Goal: Task Accomplishment & Management: Manage account settings

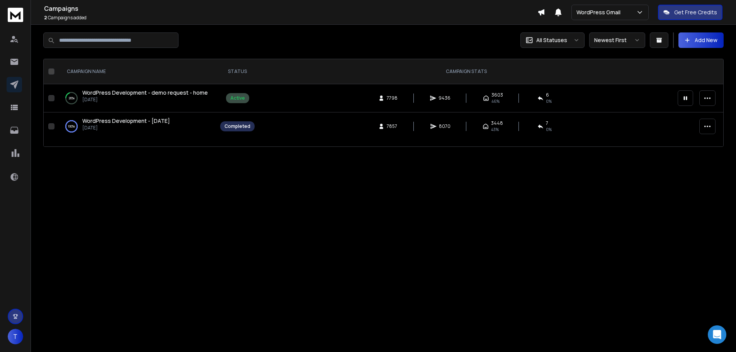
drag, startPoint x: 0, startPoint y: 0, endPoint x: 135, endPoint y: 92, distance: 163.4
click at [135, 92] on span "WordPress Development - demo request - home" at bounding box center [144, 92] width 125 height 7
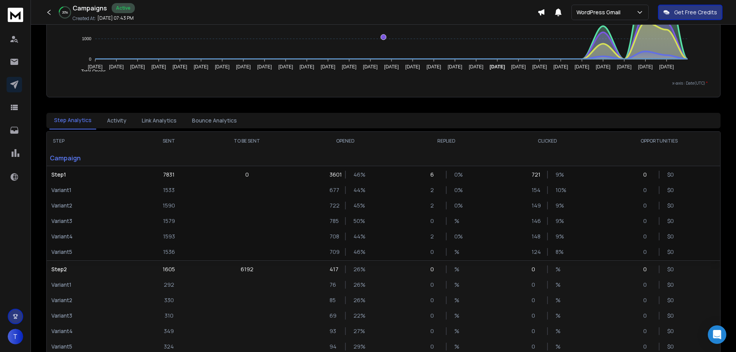
scroll to position [270, 0]
click at [171, 271] on p "1605" at bounding box center [169, 269] width 12 height 8
click at [291, 275] on td "6192" at bounding box center [246, 307] width 95 height 95
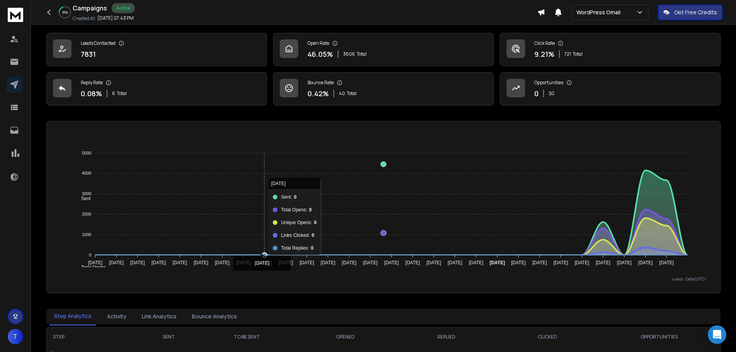
scroll to position [0, 0]
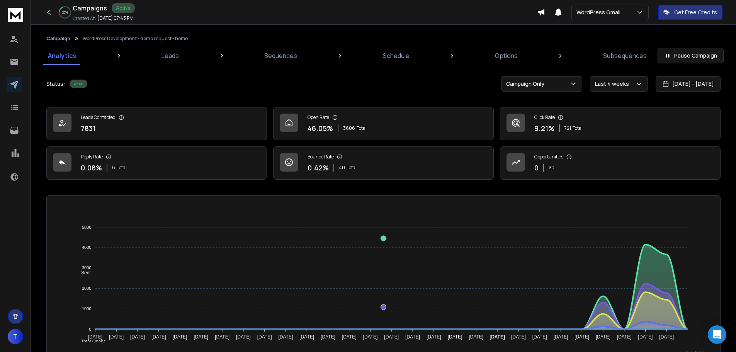
click at [213, 86] on div "Status: Active Pause Campaign Campaign Only Last 4 weeks [DATE] - [DATE]" at bounding box center [383, 83] width 674 height 15
click at [389, 59] on p "Schedule" at bounding box center [396, 55] width 27 height 9
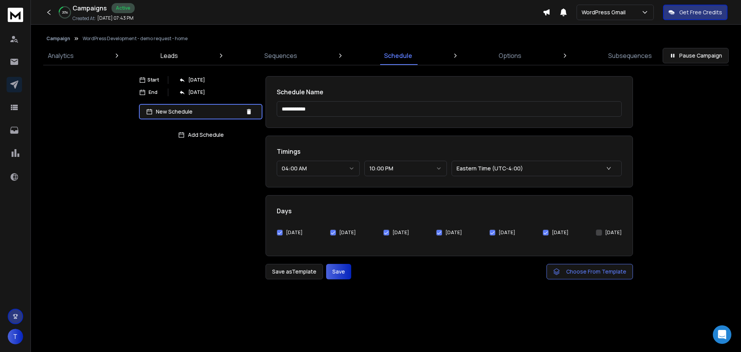
click at [178, 56] on p "Leads" at bounding box center [169, 55] width 17 height 9
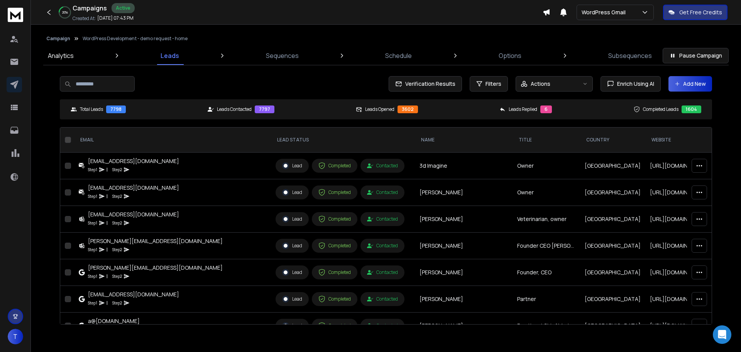
click at [55, 57] on p "Analytics" at bounding box center [61, 55] width 26 height 9
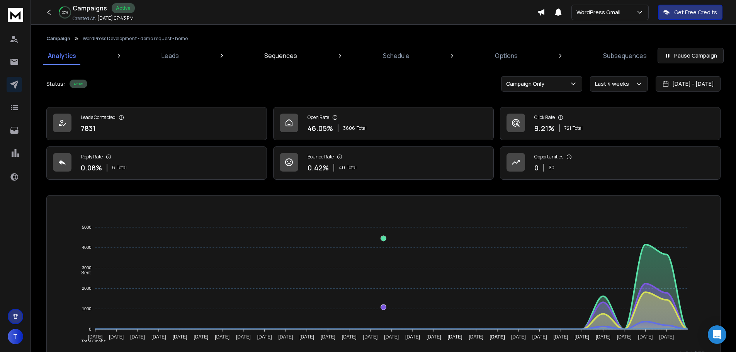
click at [300, 58] on link "Sequences" at bounding box center [280, 55] width 42 height 19
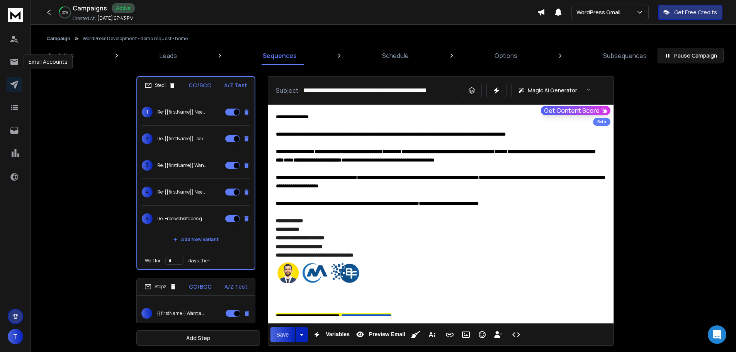
click at [4, 65] on div "T" at bounding box center [15, 176] width 31 height 352
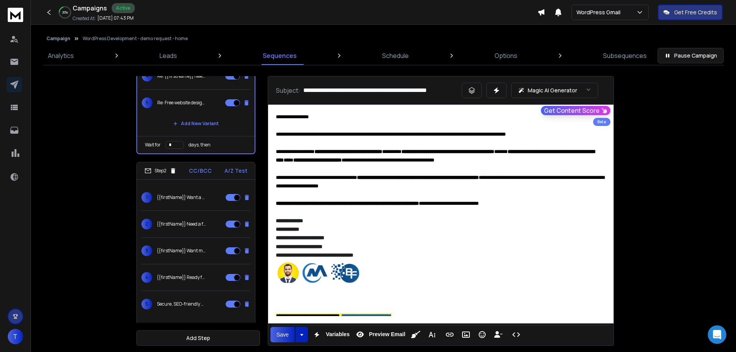
scroll to position [131, 0]
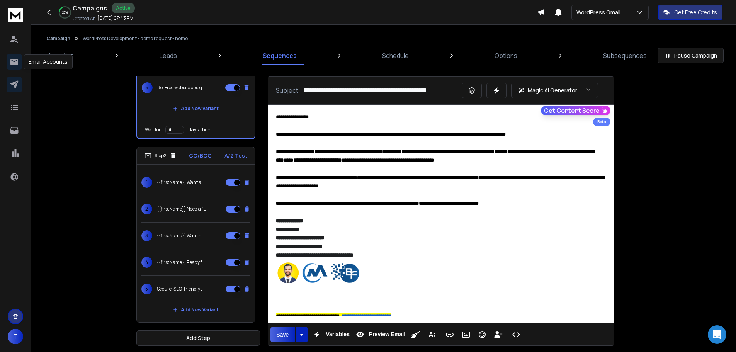
click at [18, 67] on link at bounding box center [14, 61] width 15 height 15
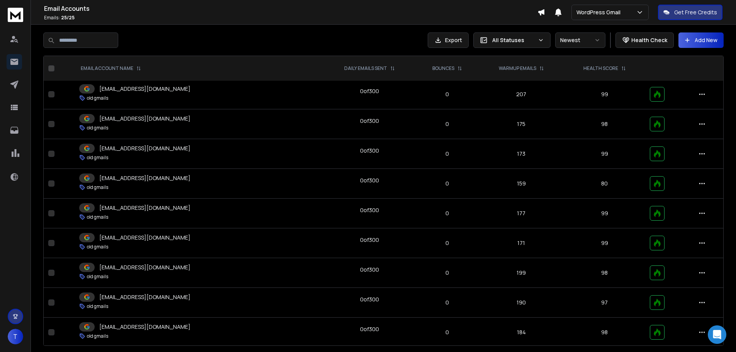
scroll to position [116, 0]
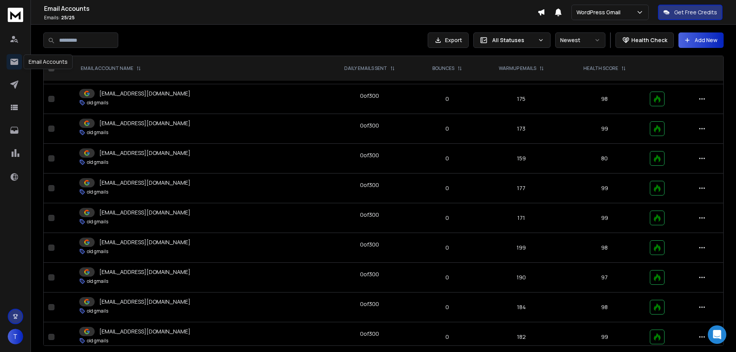
click at [251, 36] on div at bounding box center [233, 39] width 380 height 15
click at [92, 37] on input at bounding box center [80, 39] width 75 height 15
click at [295, 35] on div at bounding box center [233, 39] width 380 height 15
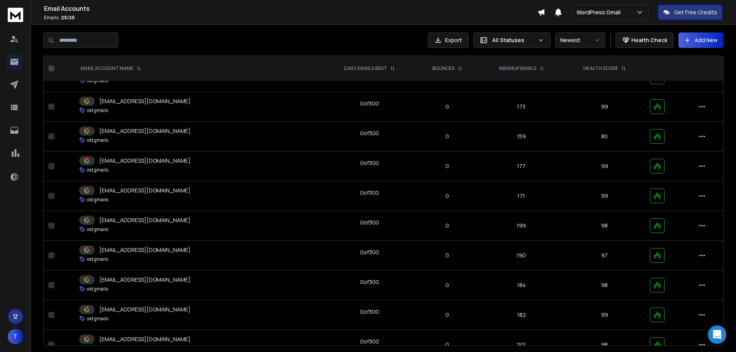
scroll to position [137, 0]
click at [212, 32] on div "Export All Statuses Newest Health Check Add New EMAIL ACCOUNT NAME DAILY EMAILS…" at bounding box center [383, 189] width 705 height 329
